Goal: Check status

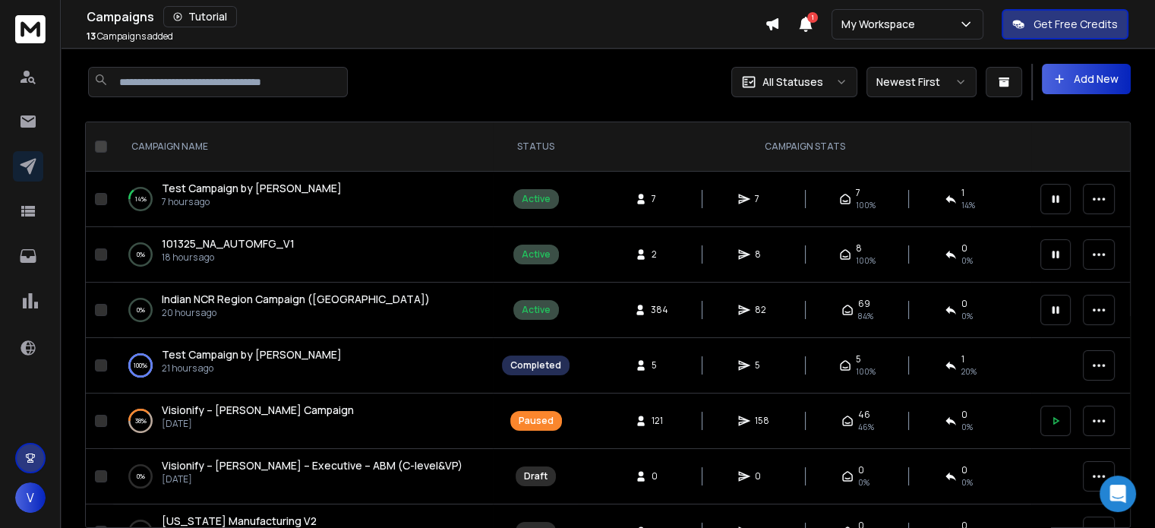
click at [392, 314] on div "0 % Indian NCR Region Campaign ([GEOGRAPHIC_DATA]) 20 hours ago" at bounding box center [302, 310] width 349 height 36
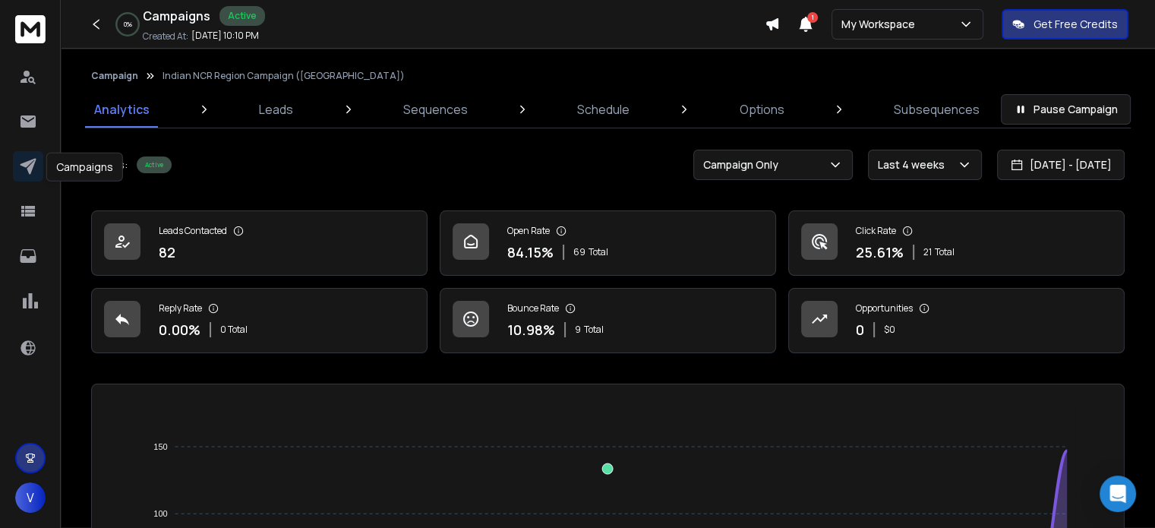
click at [29, 163] on icon at bounding box center [28, 167] width 16 height 16
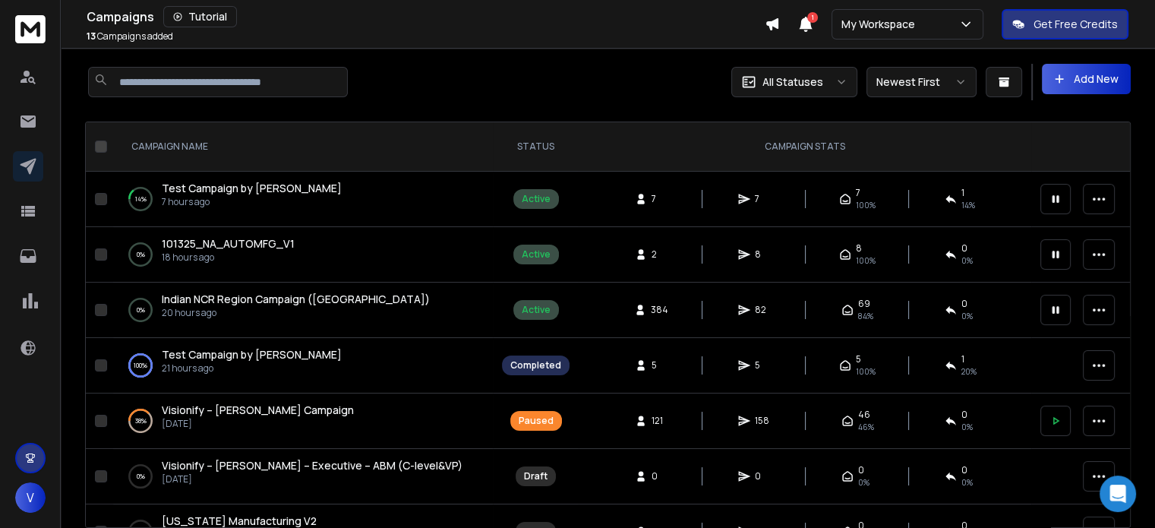
click at [381, 301] on div "0 % Indian NCR Region Campaign ([GEOGRAPHIC_DATA]) 20 hours ago" at bounding box center [302, 310] width 349 height 36
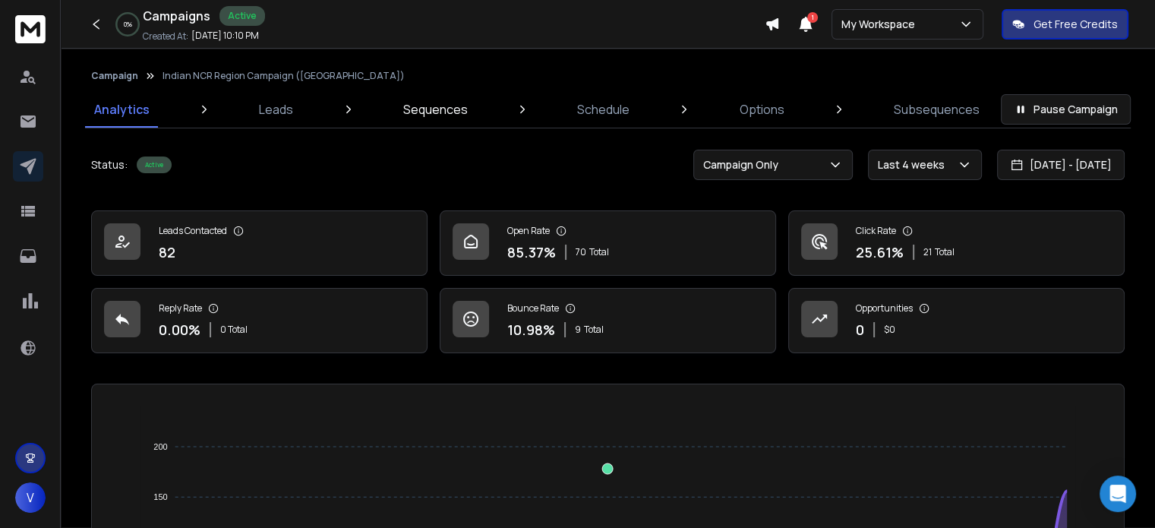
click at [409, 110] on p "Sequences" at bounding box center [435, 109] width 65 height 18
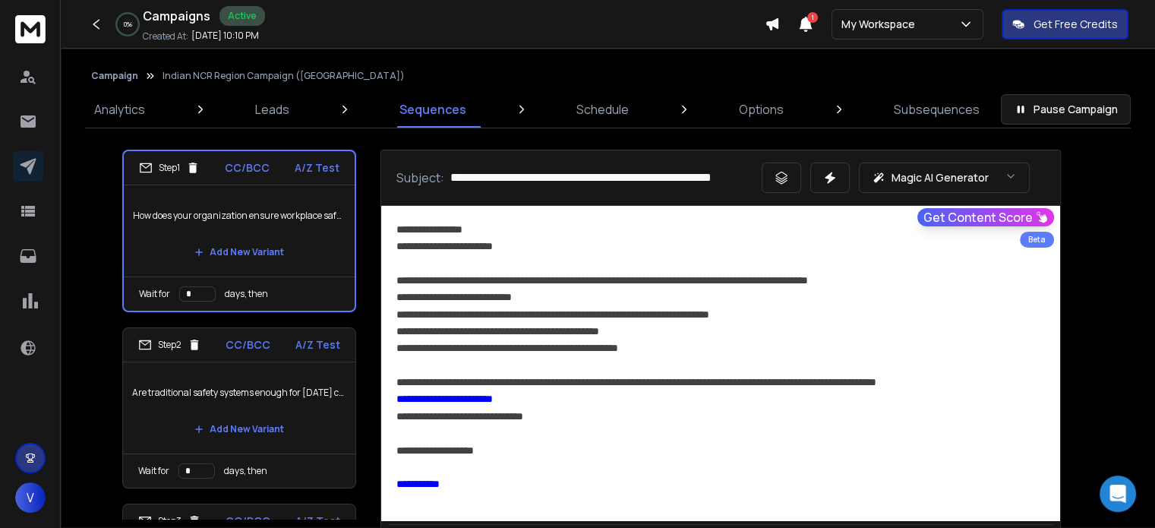
click at [210, 129] on div "**********" at bounding box center [608, 317] width 1046 height 507
click at [266, 118] on link "Leads" at bounding box center [272, 109] width 52 height 36
click at [97, 115] on p "Analytics" at bounding box center [119, 109] width 51 height 18
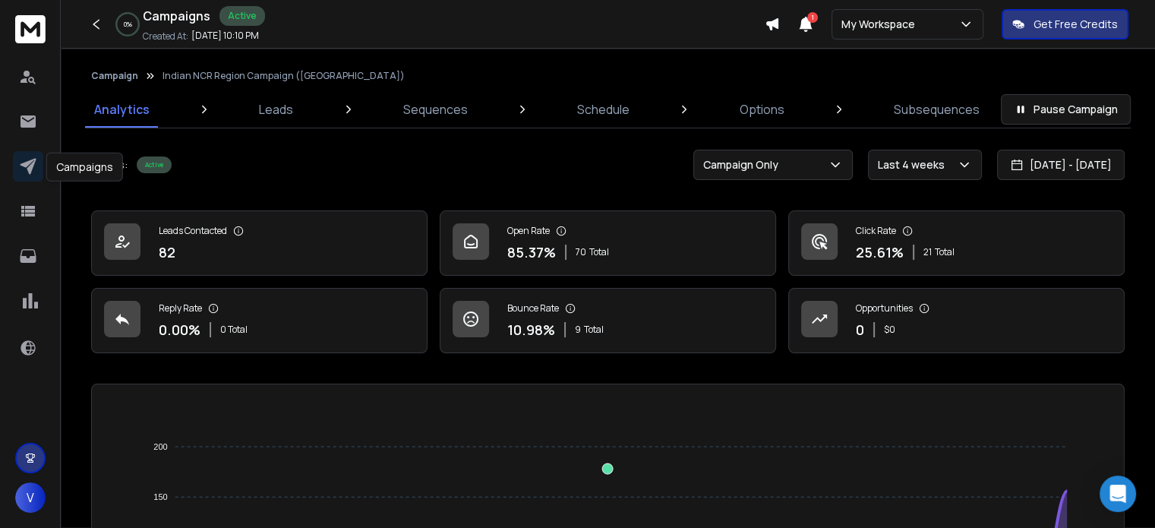
click at [36, 163] on link at bounding box center [28, 166] width 30 height 30
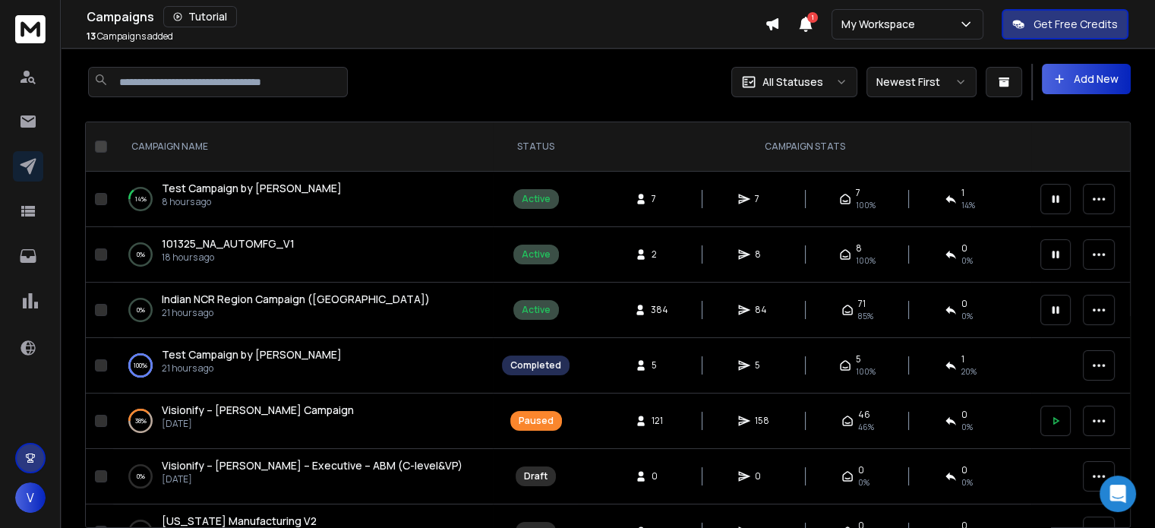
click at [305, 294] on span "Indian NCR Region Campaign ([GEOGRAPHIC_DATA])" at bounding box center [296, 299] width 268 height 14
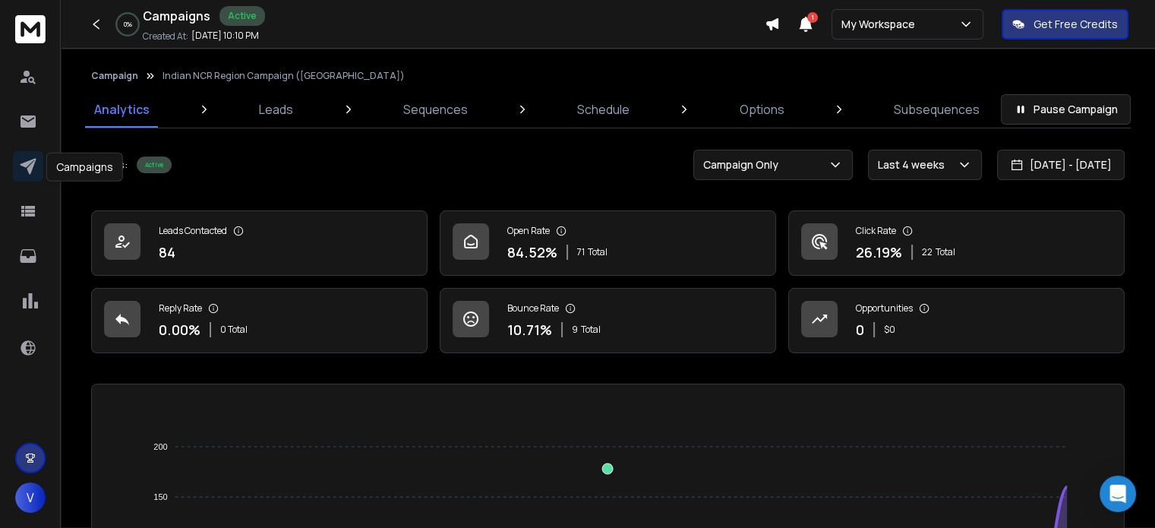
click at [24, 166] on icon at bounding box center [28, 167] width 16 height 16
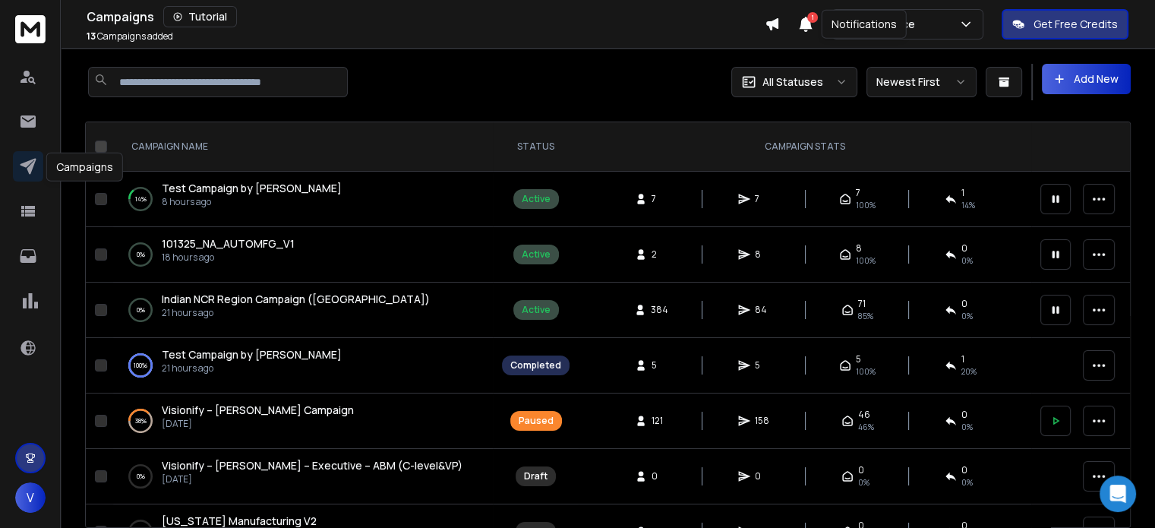
click at [807, 27] on icon at bounding box center [806, 23] width 14 height 15
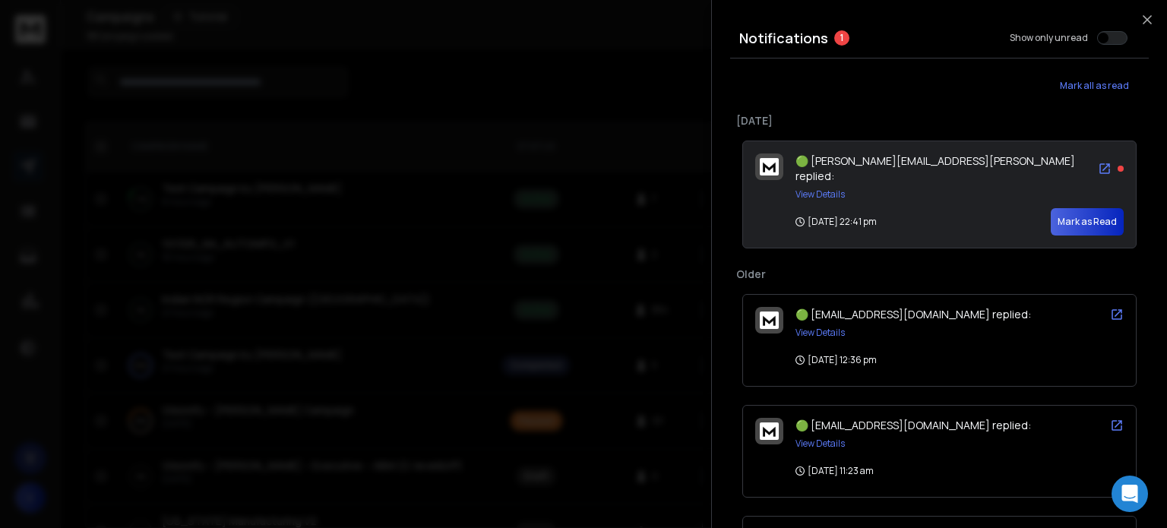
click at [980, 208] on div "[DATE] 22:41 pm [PERSON_NAME] as Read [PERSON_NAME] as Read" at bounding box center [959, 221] width 328 height 27
click at [842, 188] on div "View Details" at bounding box center [819, 194] width 49 height 12
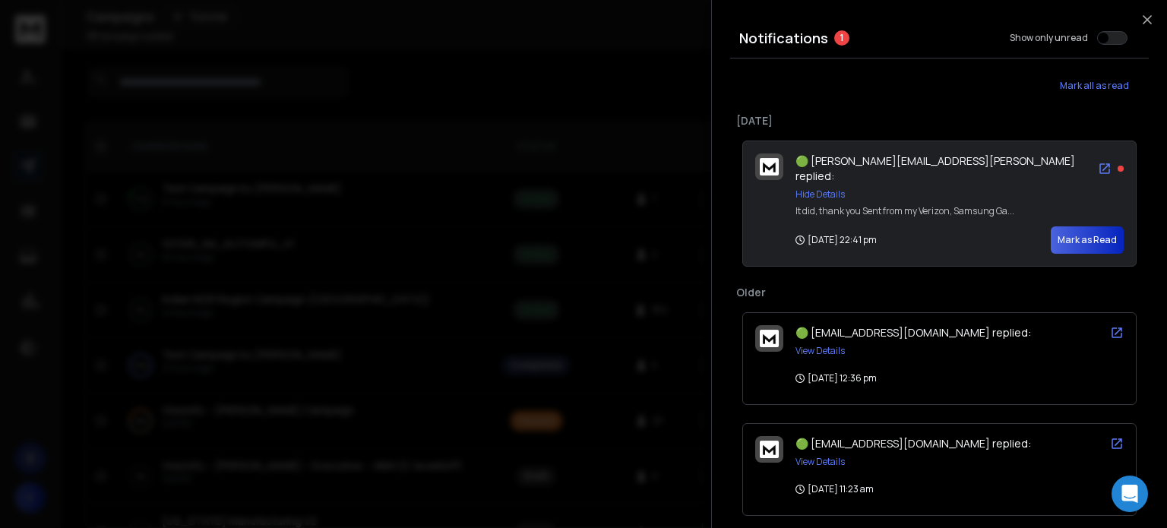
click at [837, 188] on div "Hide Details" at bounding box center [819, 194] width 49 height 12
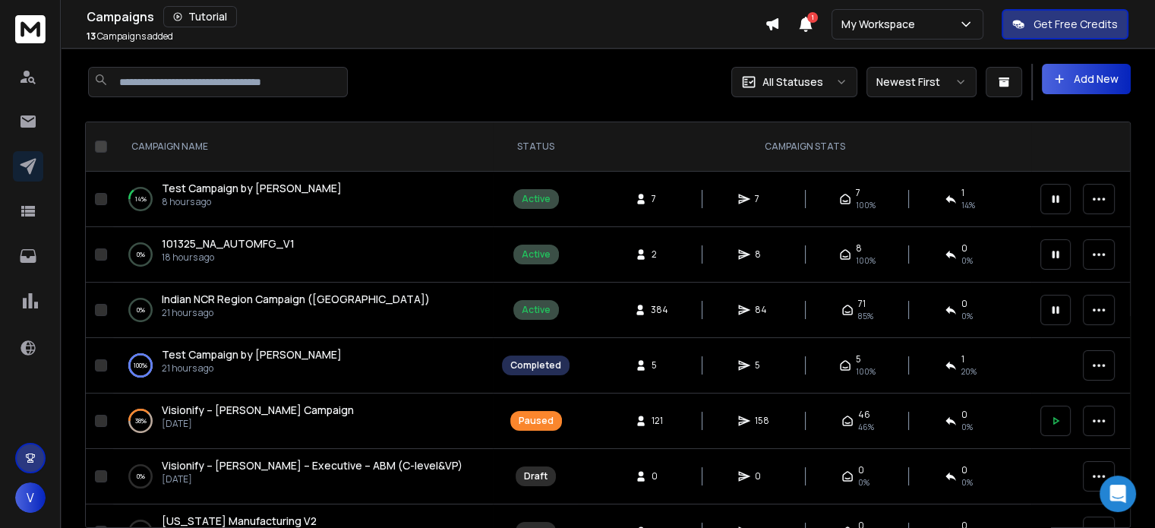
click at [9, 254] on div "V" at bounding box center [30, 264] width 61 height 528
click at [39, 261] on link at bounding box center [28, 256] width 30 height 30
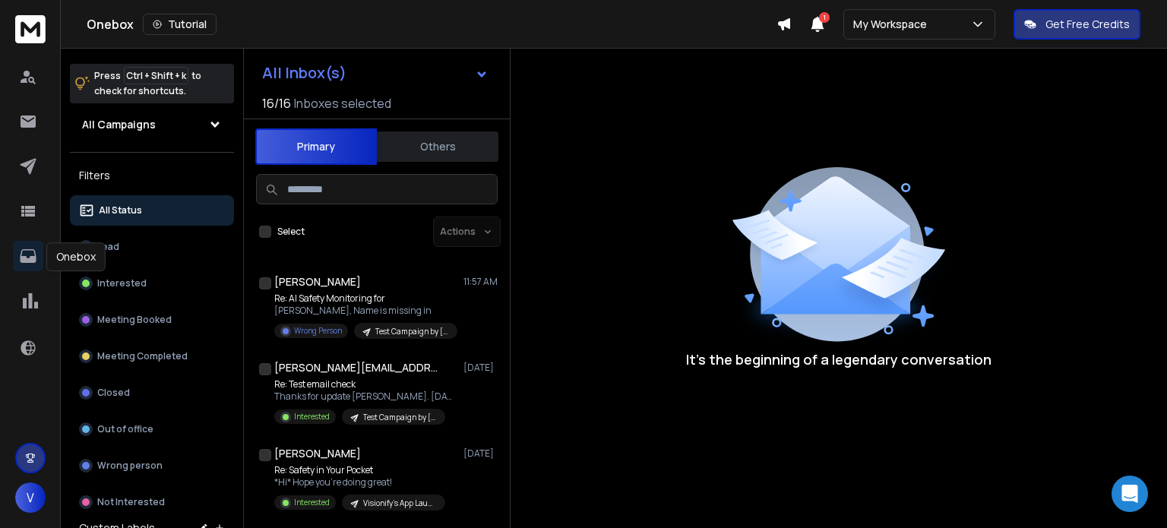
click at [449, 157] on button "Others" at bounding box center [438, 146] width 122 height 33
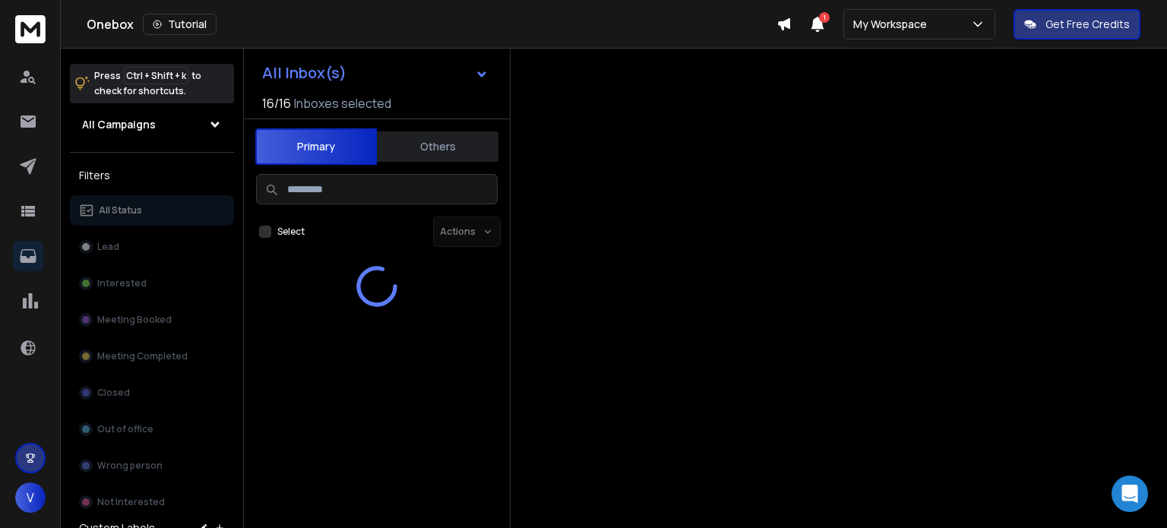
click at [341, 147] on button "Primary" at bounding box center [316, 146] width 122 height 36
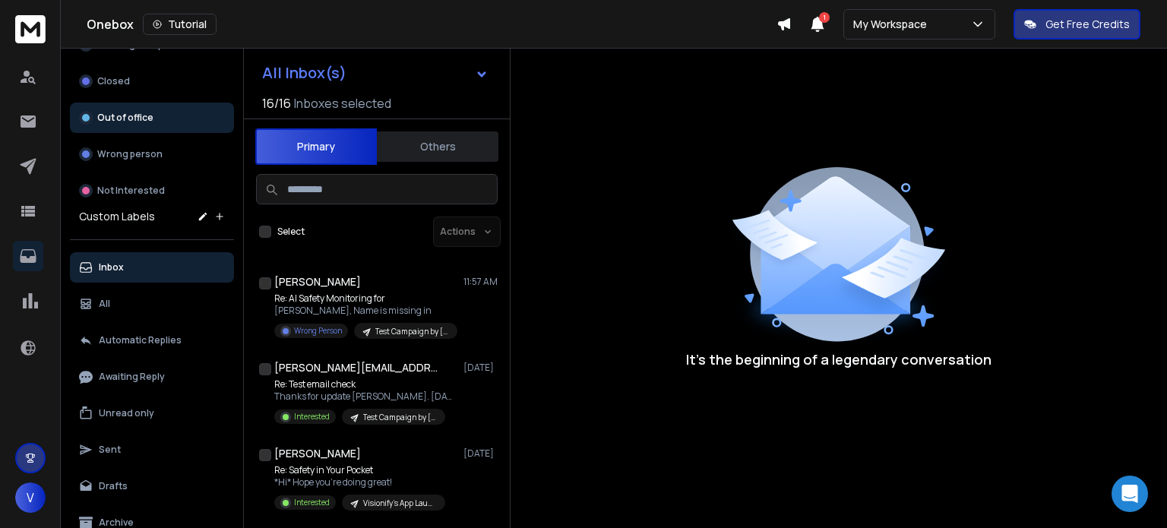
scroll to position [345, 0]
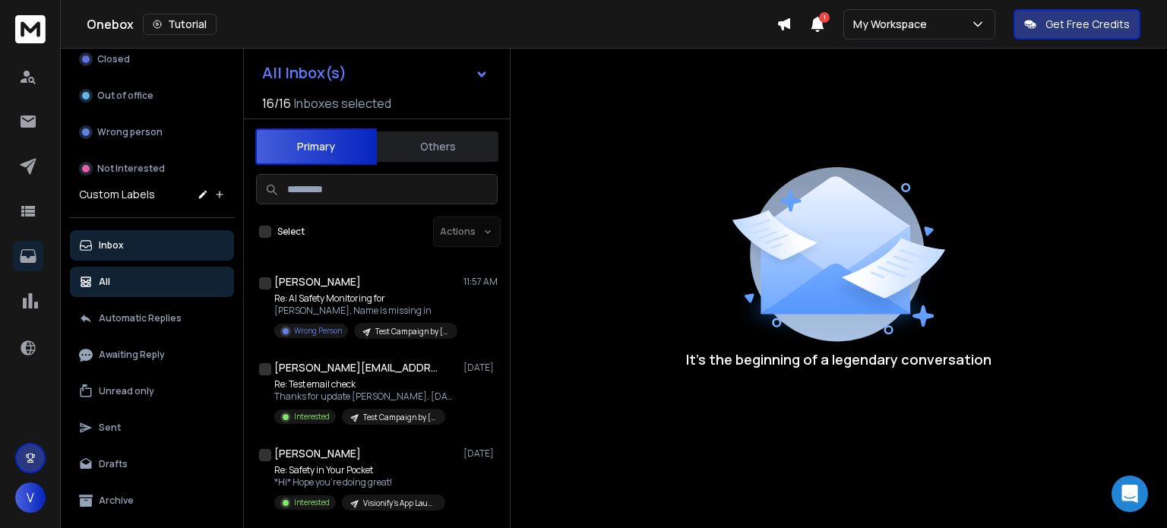
click at [137, 276] on button "All" at bounding box center [152, 282] width 164 height 30
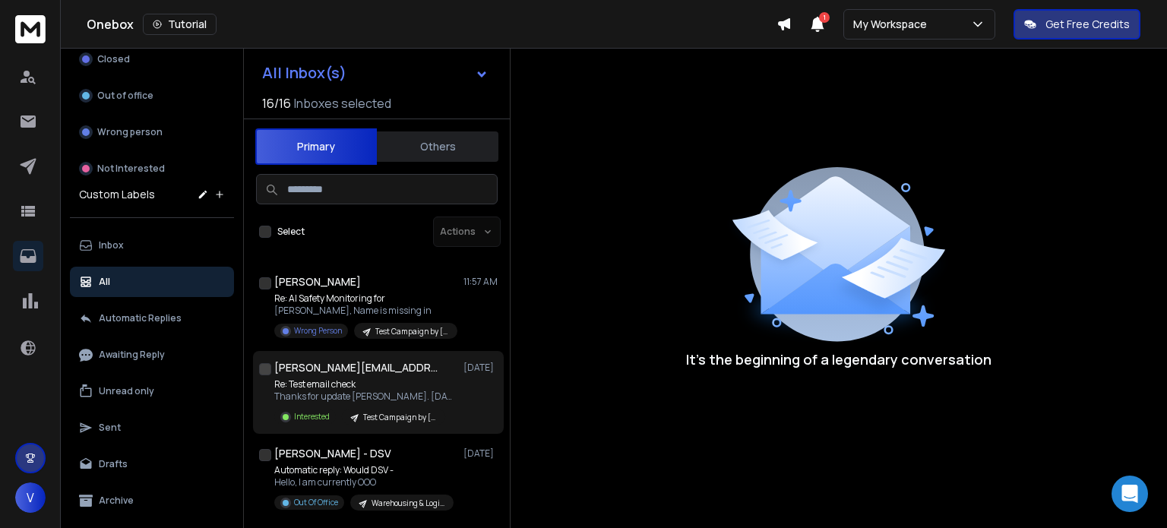
click at [380, 391] on p "Thanks for update [PERSON_NAME]. [DATE]," at bounding box center [365, 396] width 182 height 12
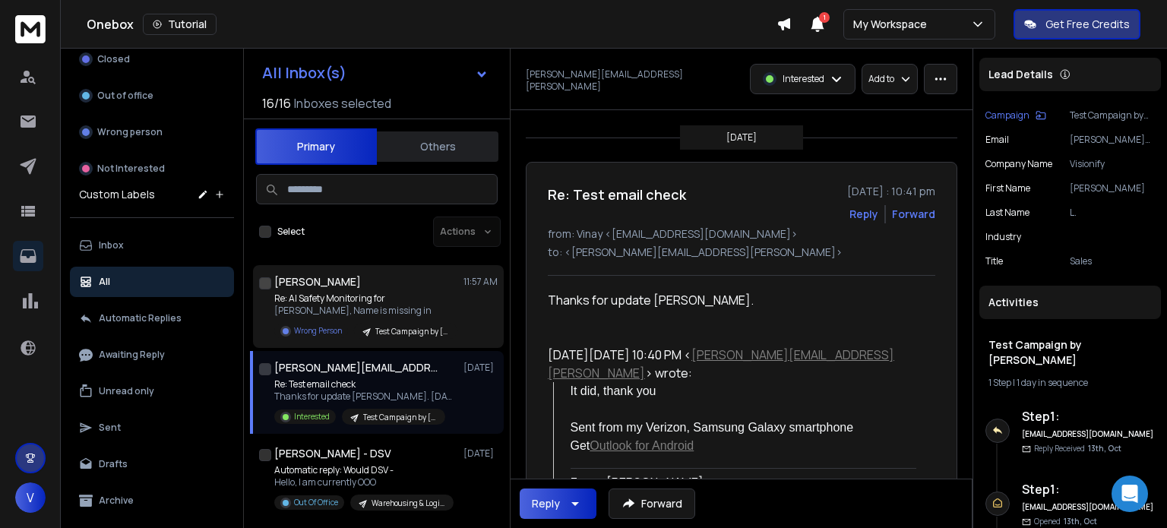
click at [384, 288] on div "[PERSON_NAME] 11:57 AM" at bounding box center [385, 281] width 223 height 15
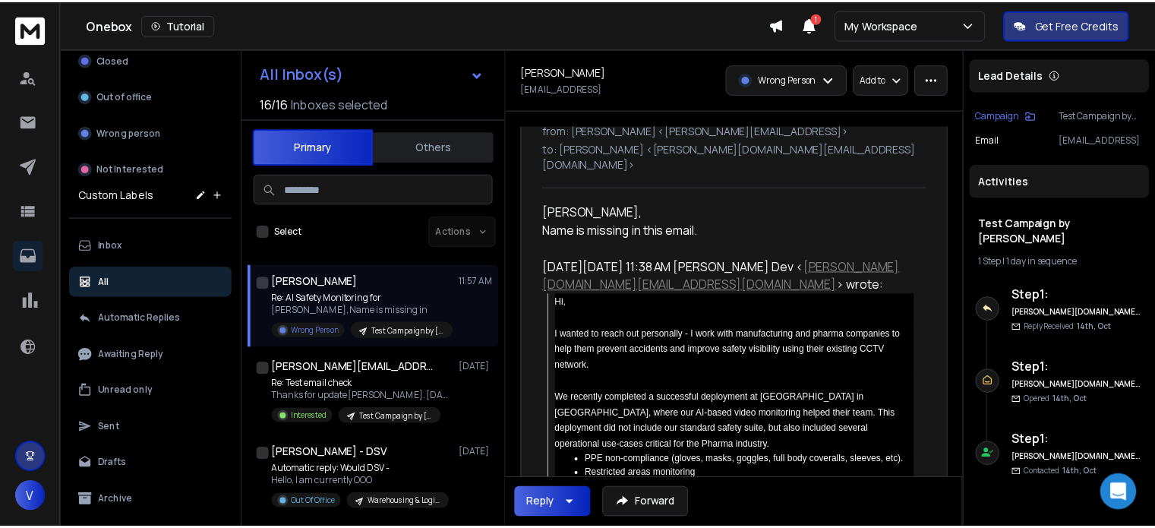
scroll to position [0, 0]
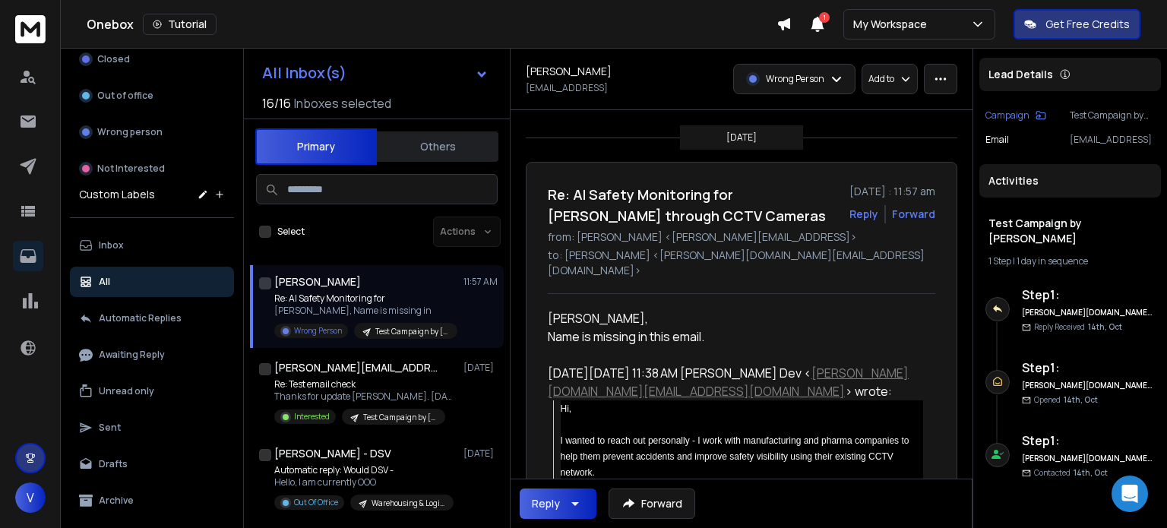
click at [323, 285] on h1 "[PERSON_NAME]" at bounding box center [317, 281] width 87 height 15
click at [147, 425] on button "Sent" at bounding box center [152, 427] width 164 height 30
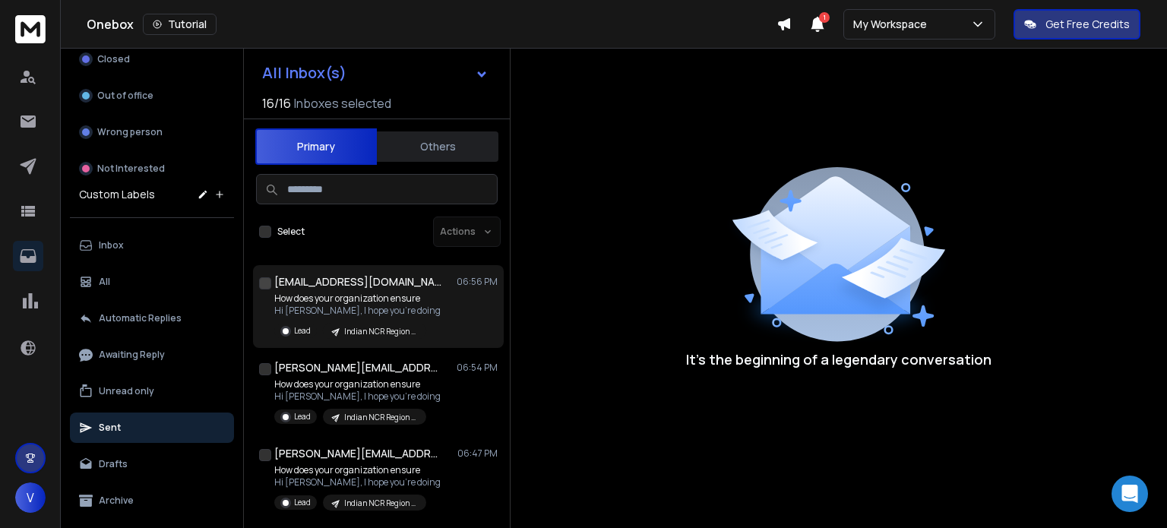
click at [380, 293] on p "How does your organization ensure" at bounding box center [357, 298] width 166 height 12
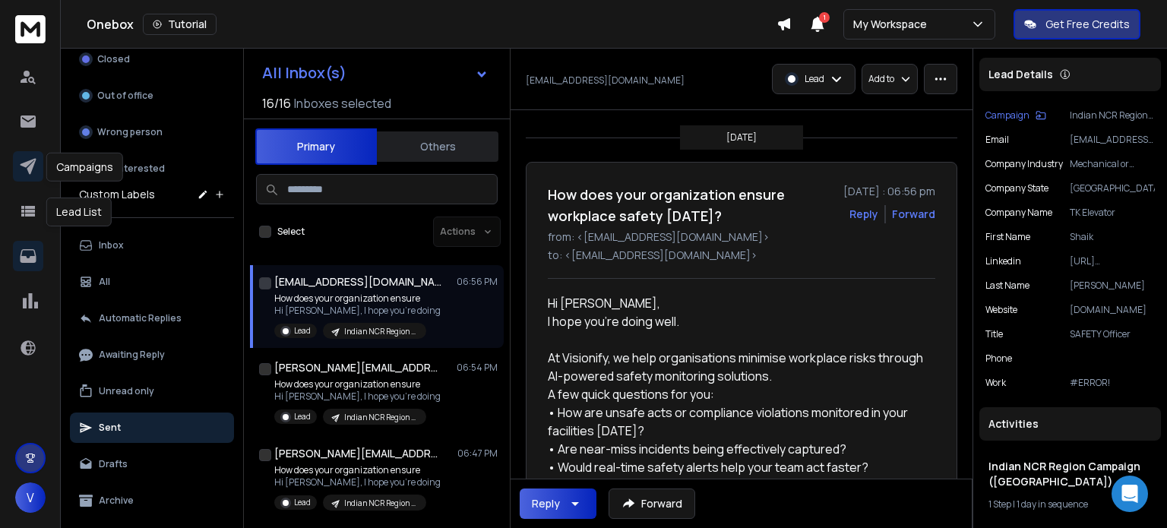
click at [24, 156] on link at bounding box center [28, 166] width 30 height 30
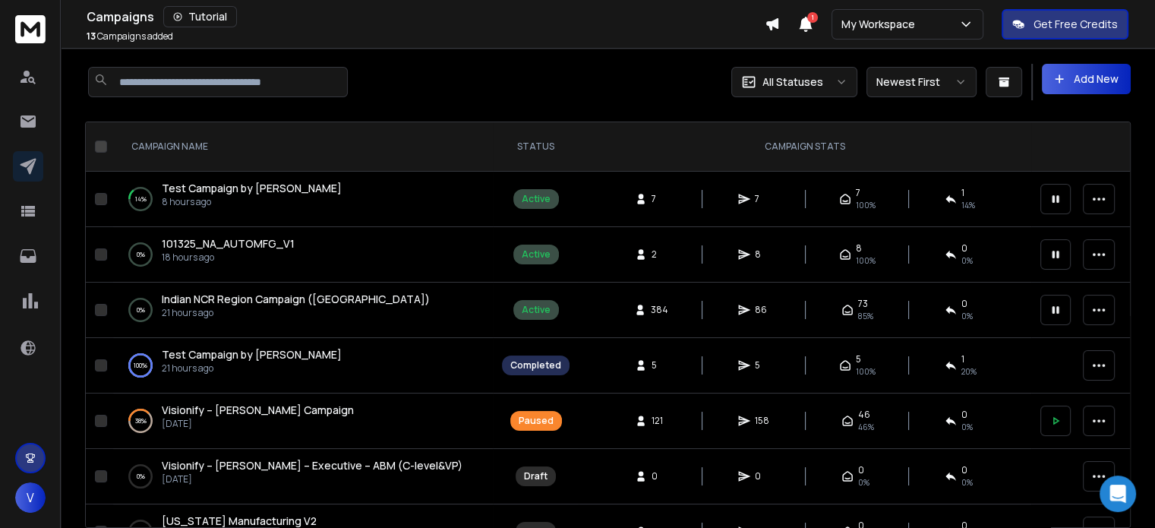
click at [352, 326] on div "0 % Indian NCR Region Campaign ([GEOGRAPHIC_DATA]) 21 hours ago" at bounding box center [302, 310] width 349 height 36
